Goal: Navigation & Orientation: Find specific page/section

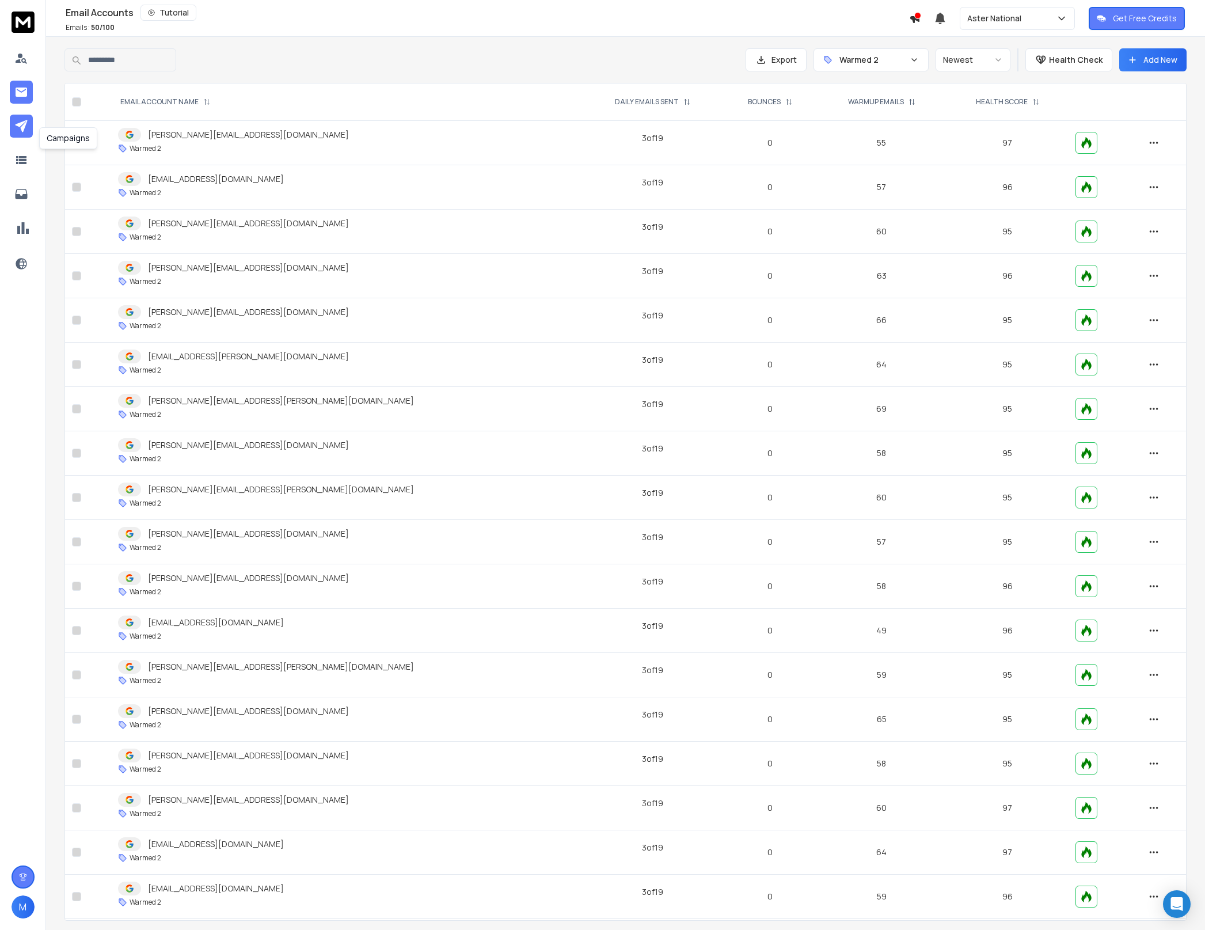
click at [28, 133] on icon at bounding box center [21, 126] width 14 height 14
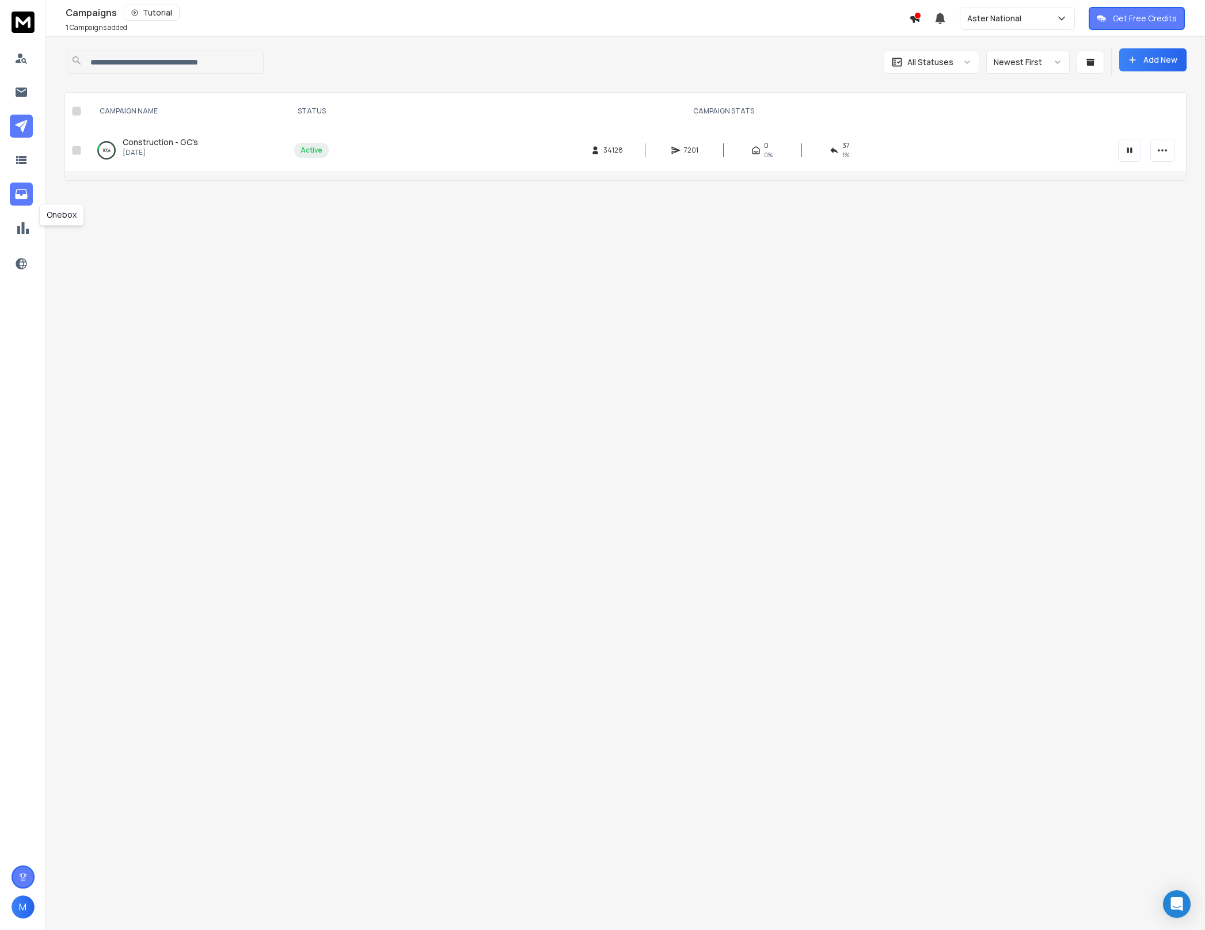
click at [27, 199] on icon at bounding box center [21, 194] width 12 height 10
